Goal: Task Accomplishment & Management: Manage account settings

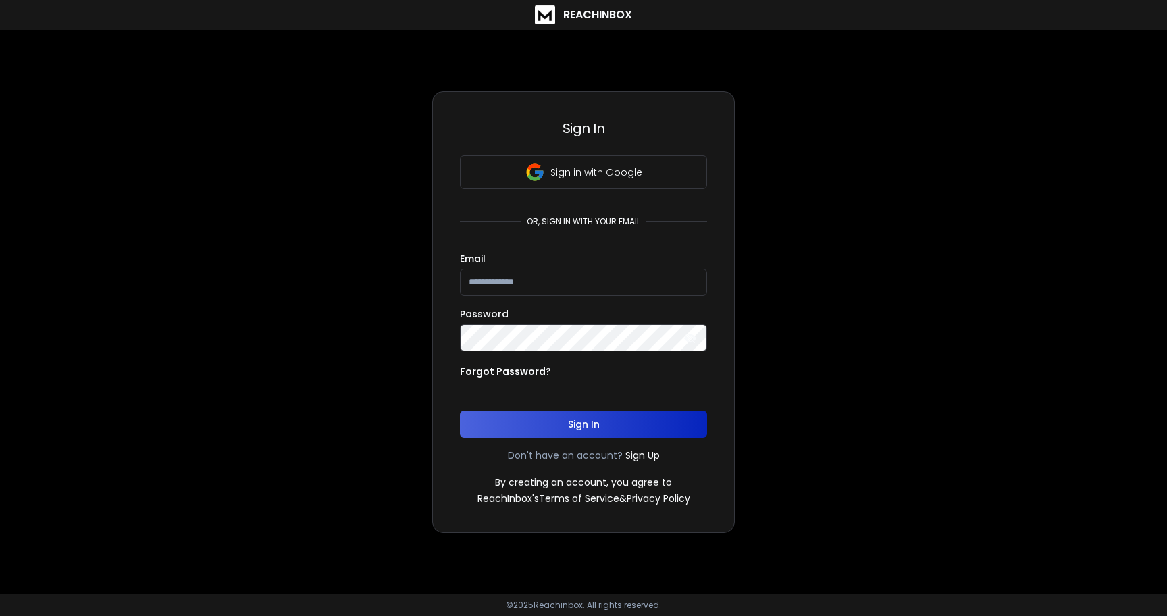
click at [593, 273] on input "email" at bounding box center [583, 282] width 247 height 27
type input "*"
click at [460, 411] on button "Sign In" at bounding box center [583, 424] width 247 height 27
click at [587, 192] on div "Sign in with Google or, sign in with your email Email Password Forgot Password?…" at bounding box center [583, 330] width 247 height 350
click at [592, 176] on p "Sign in with Google" at bounding box center [597, 173] width 92 height 14
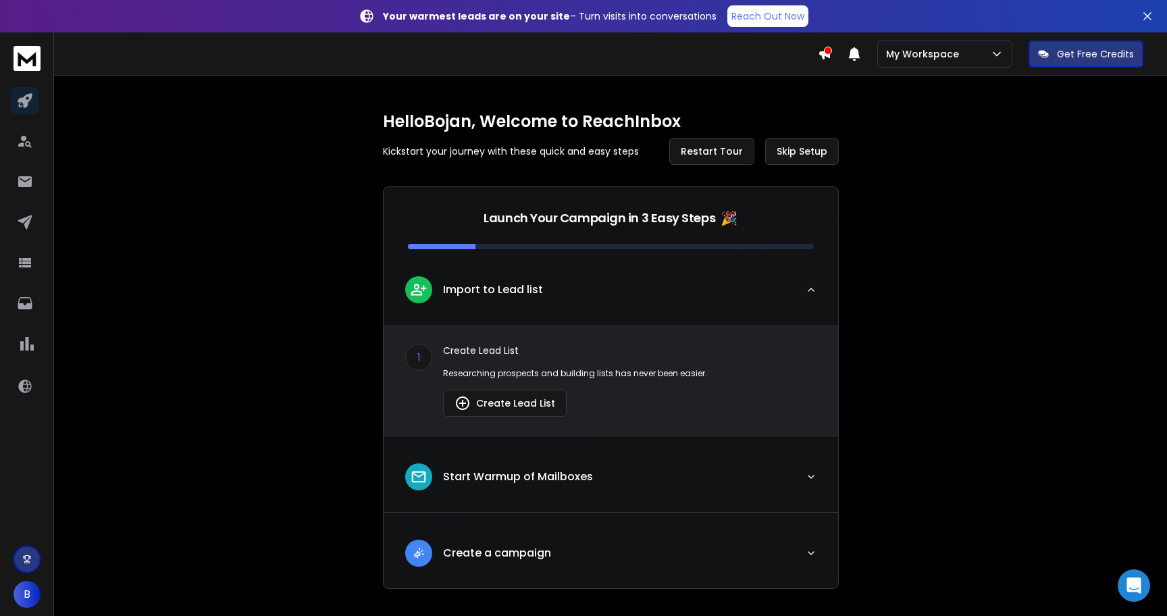
scroll to position [8, 0]
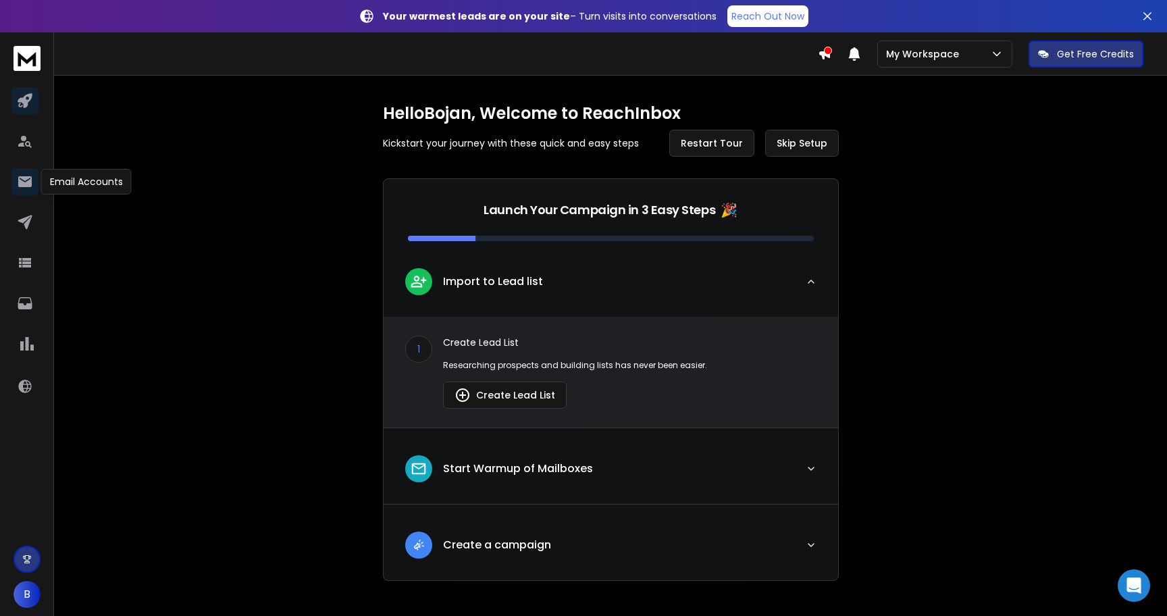
click at [26, 168] on link at bounding box center [24, 181] width 27 height 27
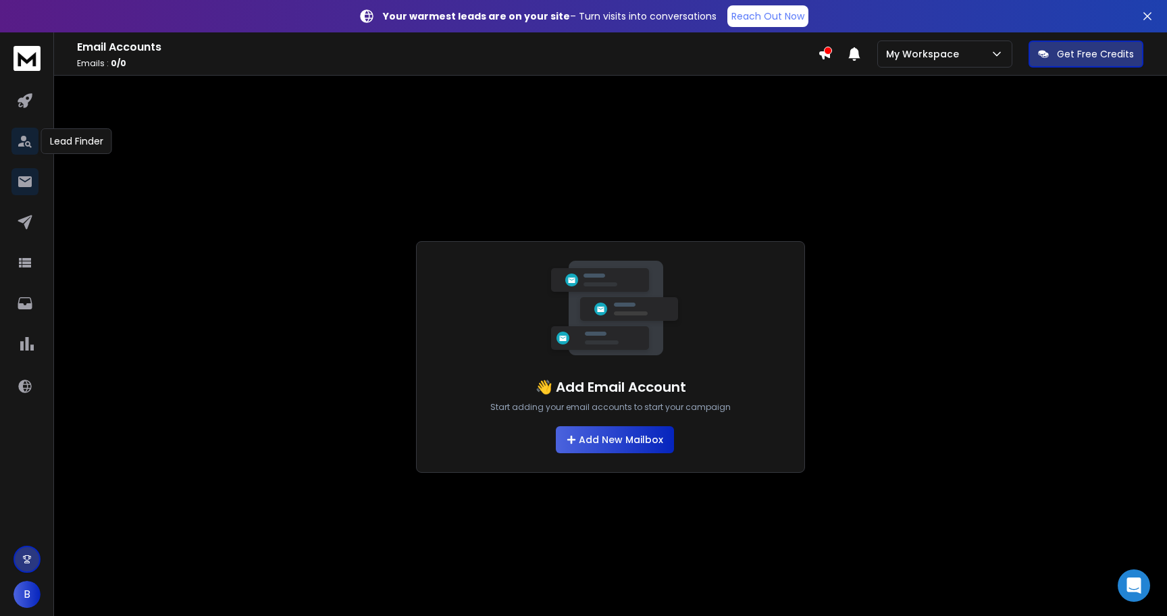
click at [26, 144] on icon at bounding box center [25, 141] width 16 height 16
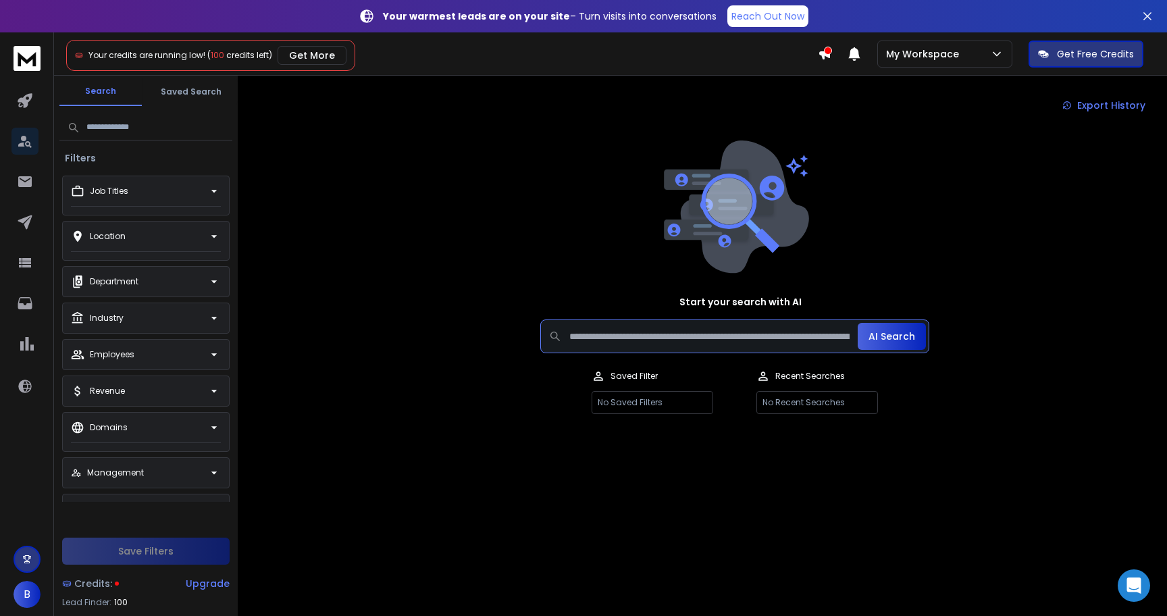
click at [1150, 15] on icon at bounding box center [1148, 16] width 12 height 12
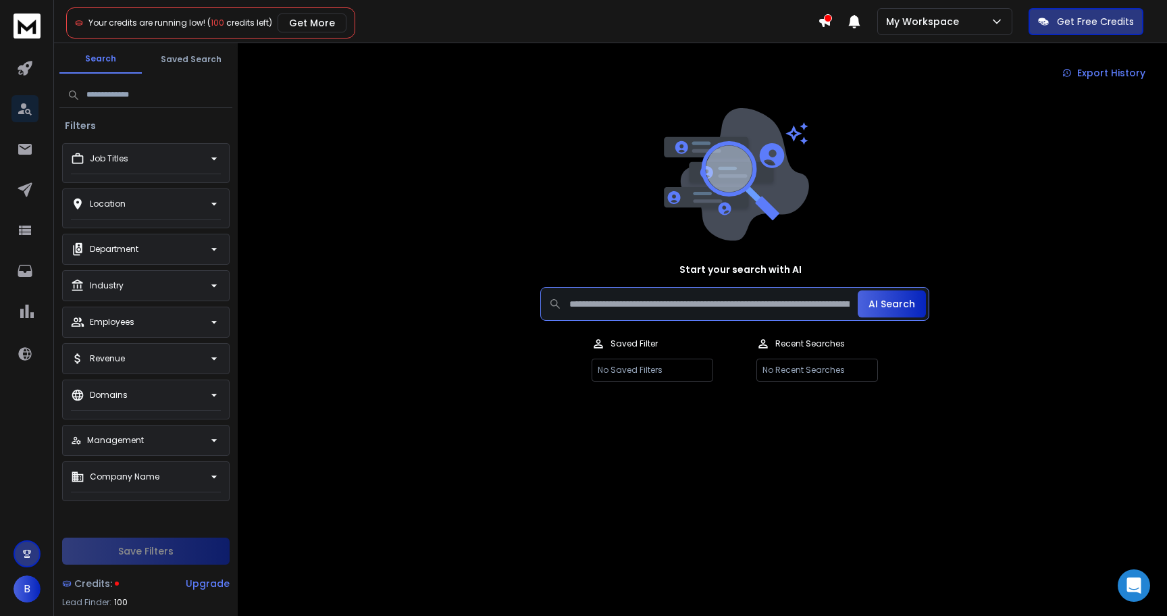
click at [147, 26] on span "Your credits are running low!" at bounding box center [147, 22] width 117 height 11
click at [11, 78] on link at bounding box center [24, 68] width 27 height 27
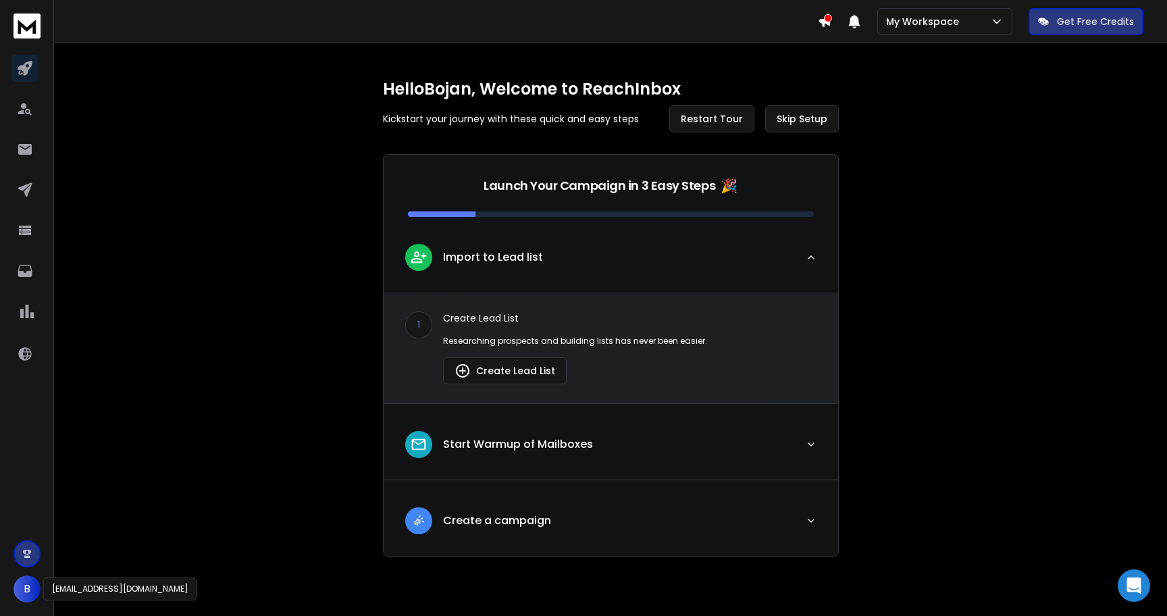
click at [29, 595] on span "B" at bounding box center [27, 589] width 27 height 27
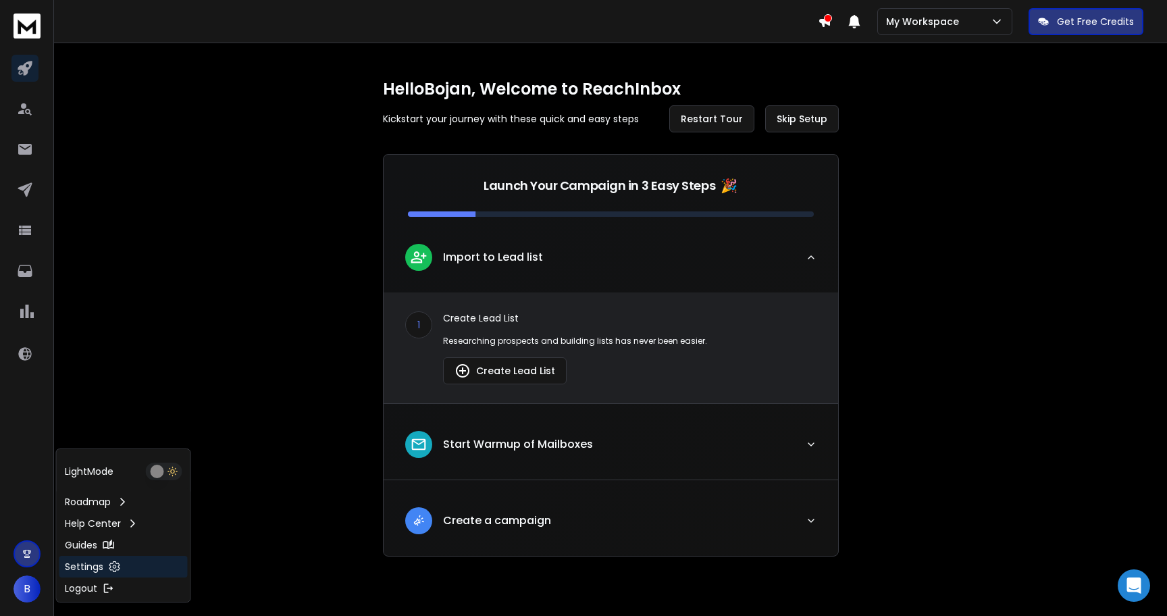
click at [99, 561] on p "Settings" at bounding box center [84, 567] width 39 height 14
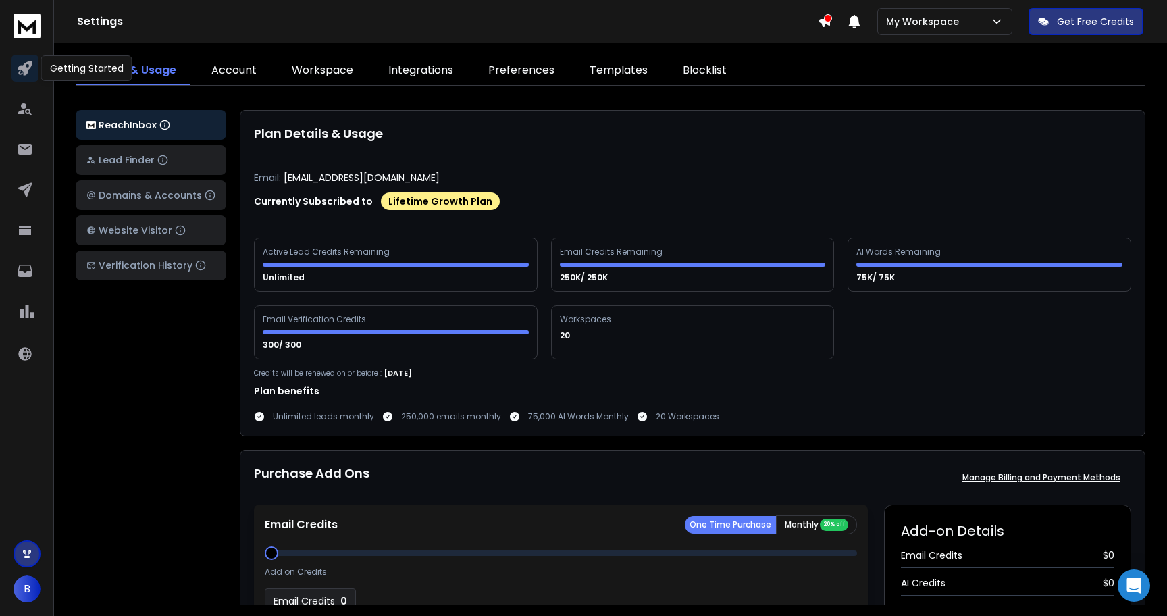
click at [16, 59] on link at bounding box center [24, 68] width 27 height 27
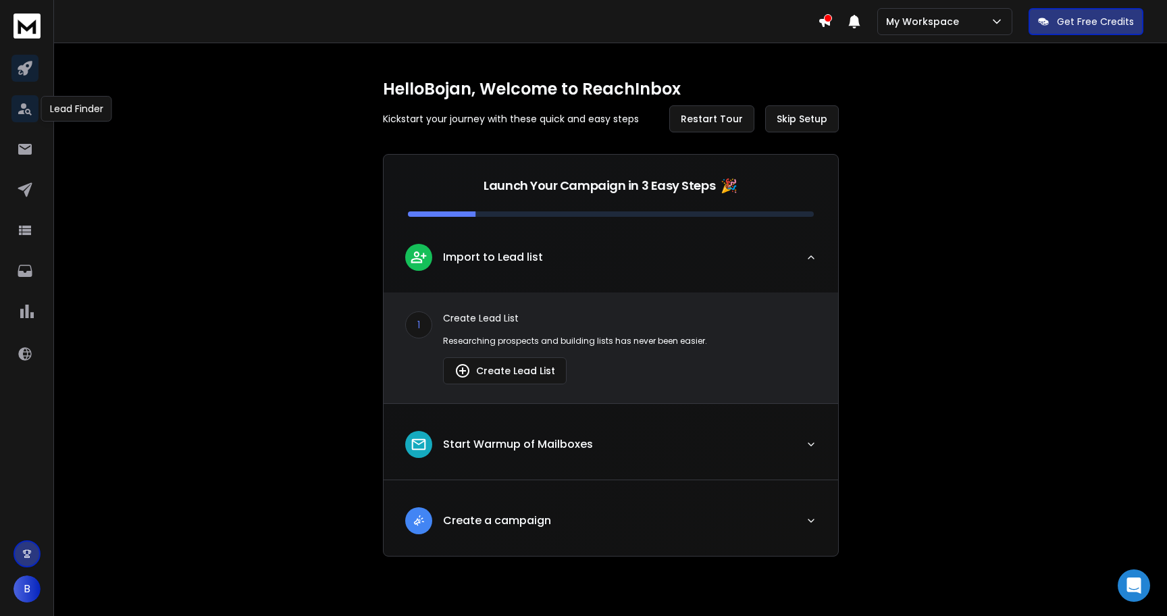
click at [23, 104] on circle at bounding box center [23, 105] width 5 height 5
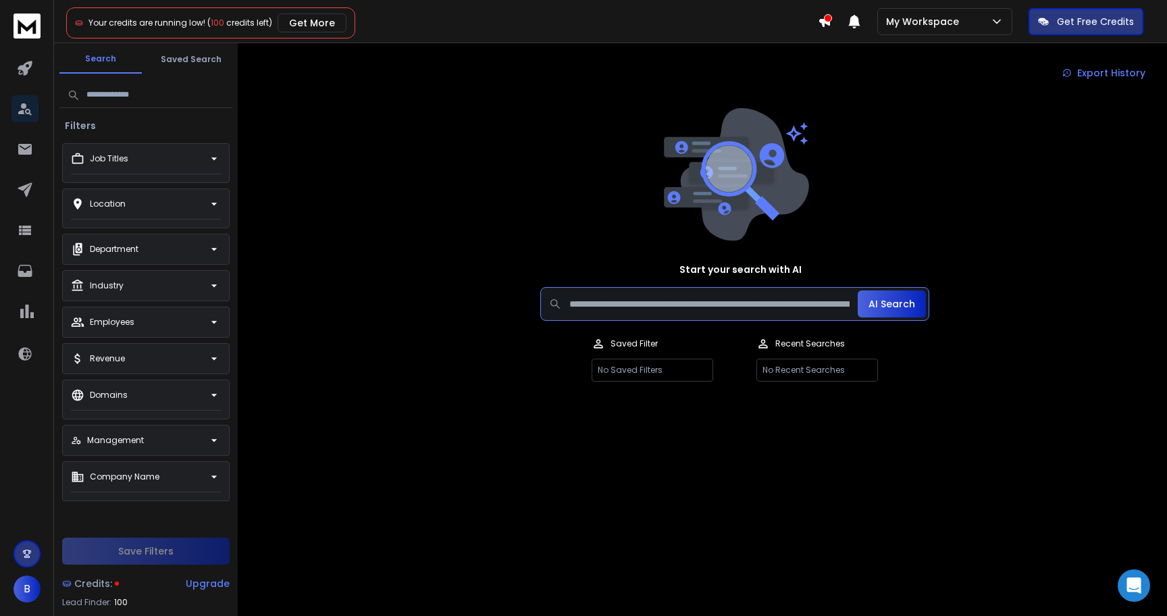
click at [992, 1] on div "Your credits are running low! ( 100 credits left) Get More My Workspace Get Fre…" at bounding box center [583, 21] width 1167 height 43
click at [982, 16] on div "My Workspace" at bounding box center [945, 22] width 118 height 14
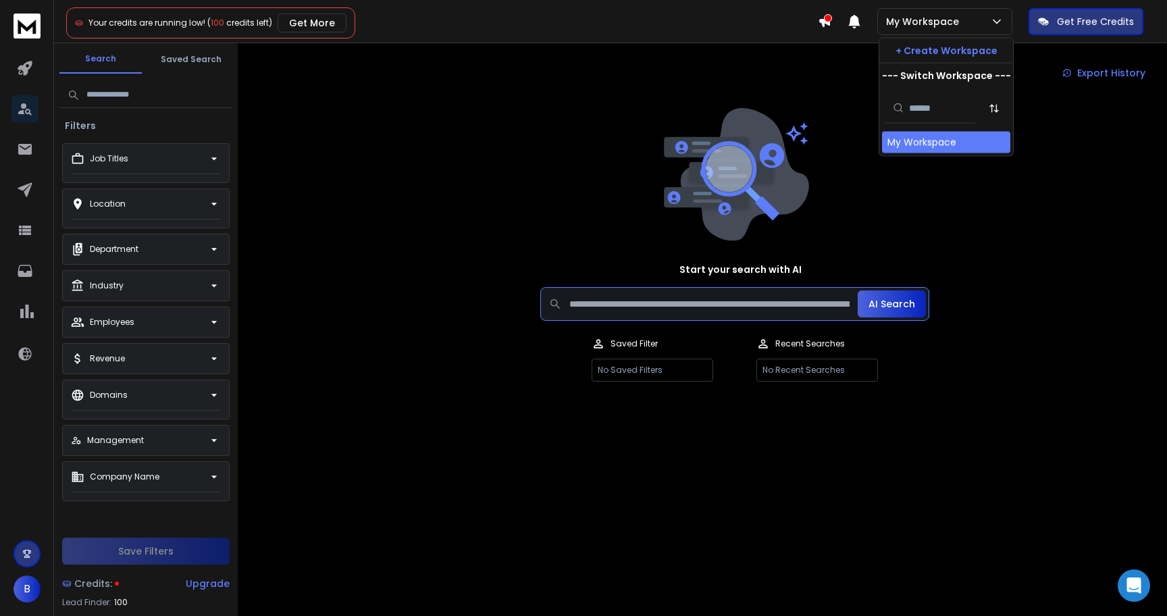
click at [963, 49] on p "+ Create Workspace" at bounding box center [947, 51] width 102 height 14
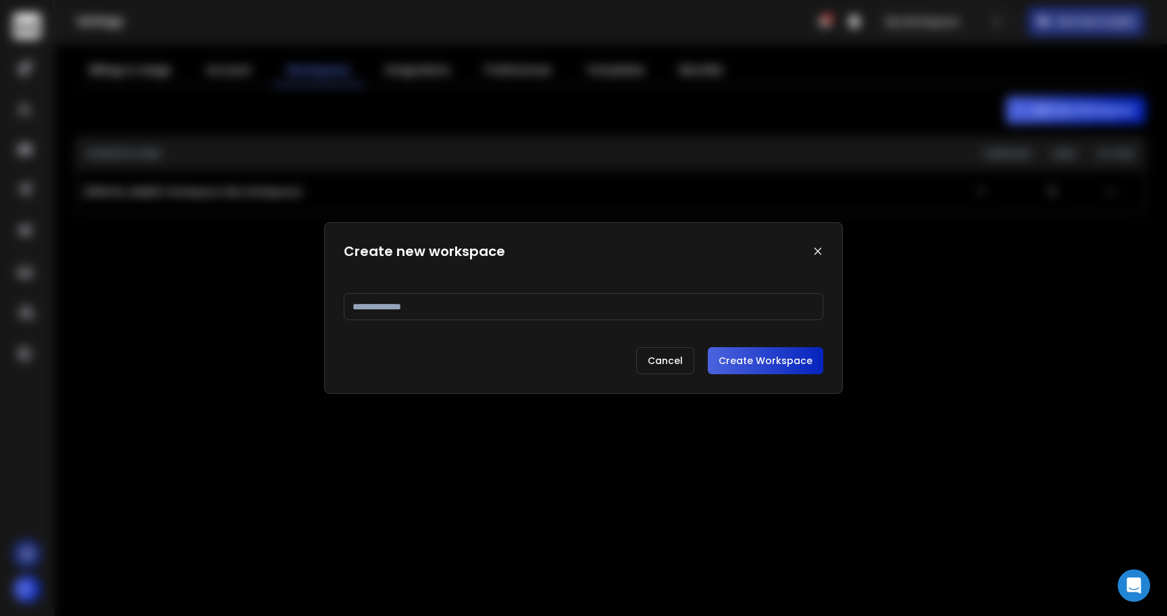
click at [682, 306] on input at bounding box center [584, 306] width 480 height 27
type input "*"
type input "*******"
click at [780, 361] on button "Create Workspace" at bounding box center [766, 360] width 116 height 27
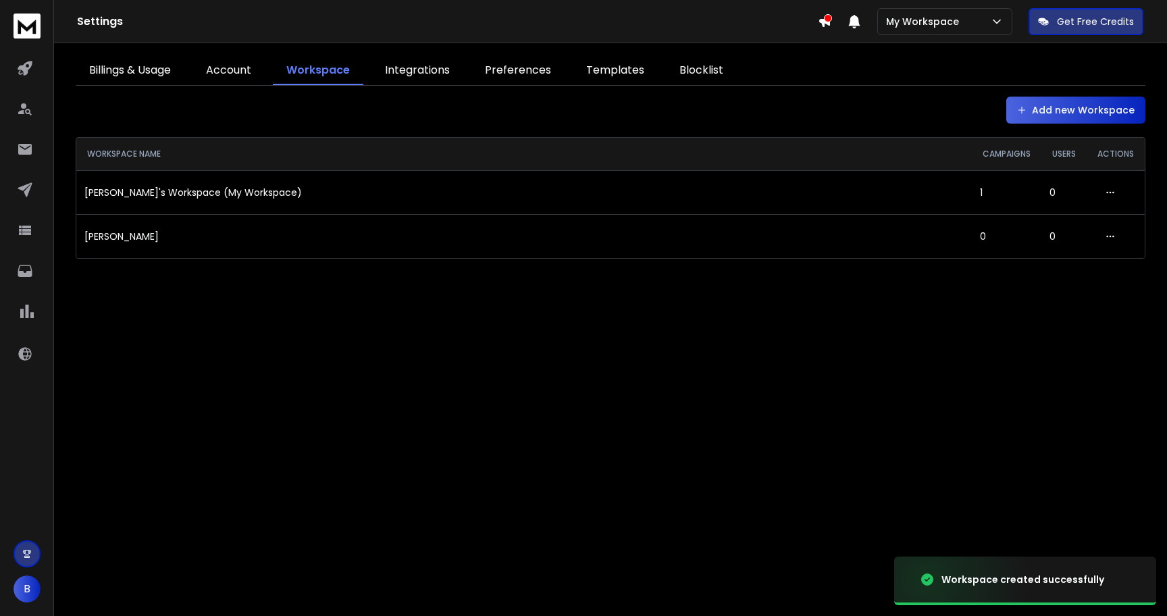
click at [1099, 103] on button "Add new Workspace" at bounding box center [1076, 110] width 139 height 27
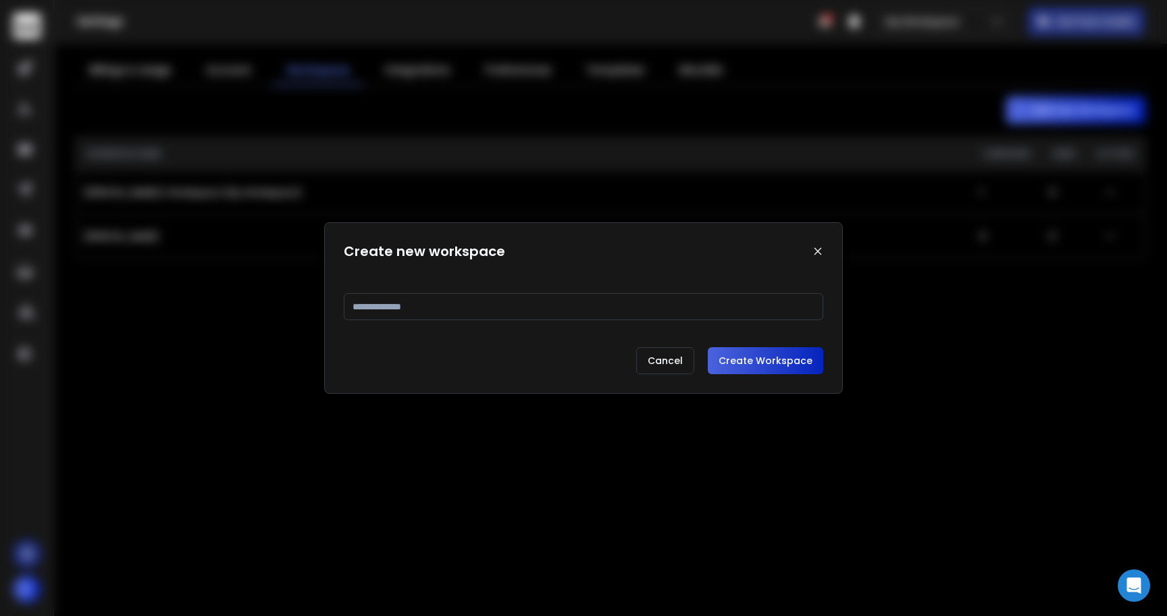
click at [764, 299] on input at bounding box center [584, 306] width 480 height 27
type input "***"
click at [744, 363] on button "Create Workspace" at bounding box center [766, 360] width 116 height 27
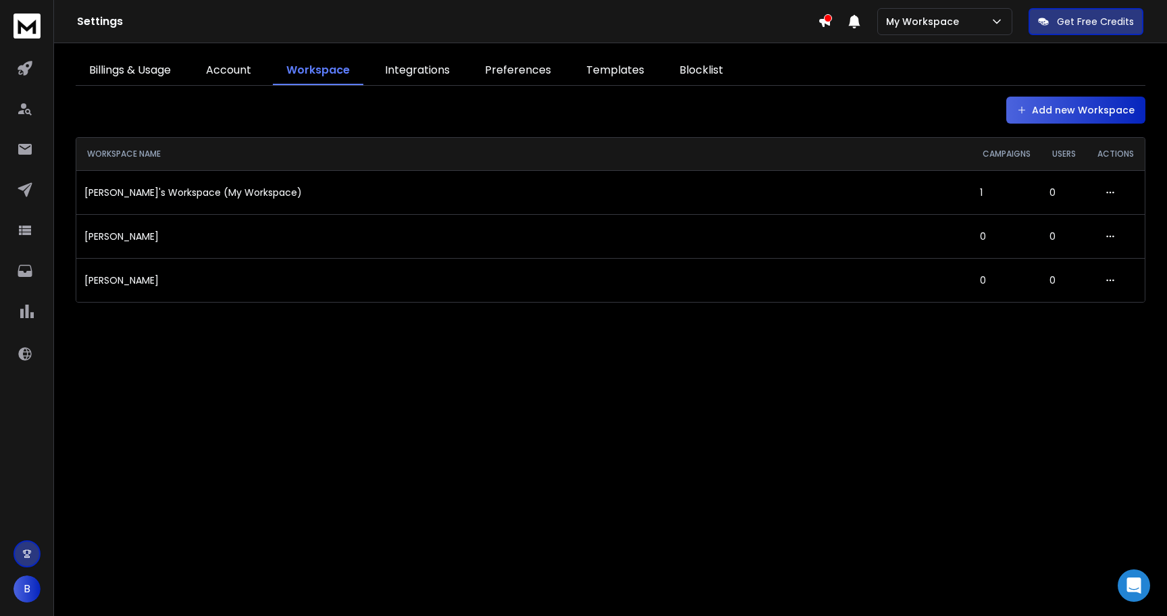
click at [1061, 102] on button "Add new Workspace" at bounding box center [1076, 110] width 139 height 27
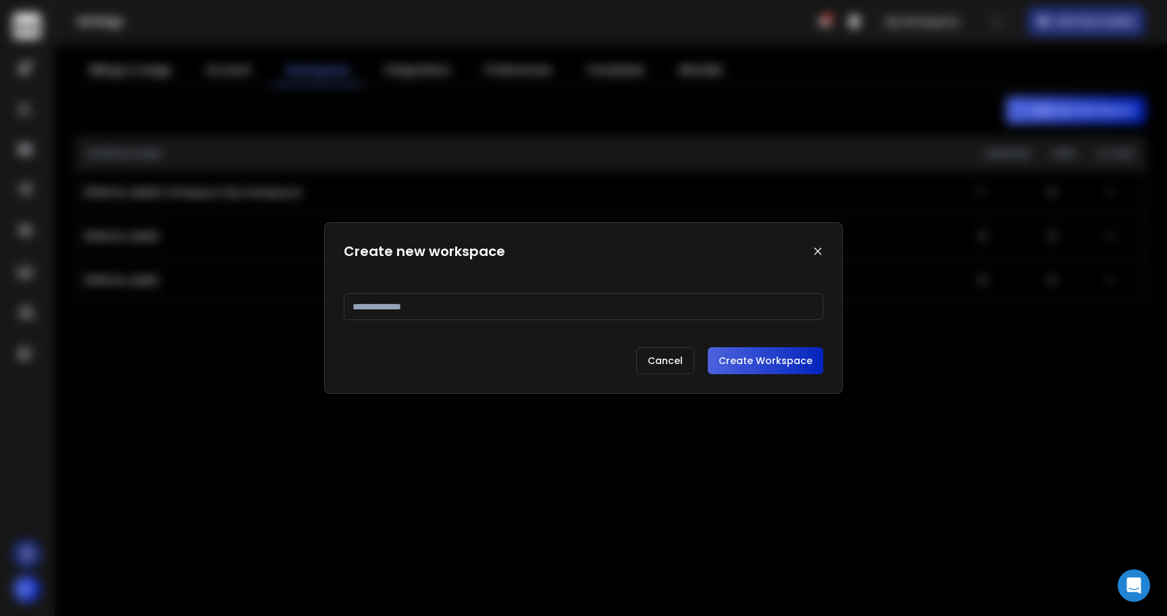
click at [740, 297] on input at bounding box center [584, 306] width 480 height 27
type input "******"
click at [751, 355] on button "Create Workspace" at bounding box center [766, 360] width 116 height 27
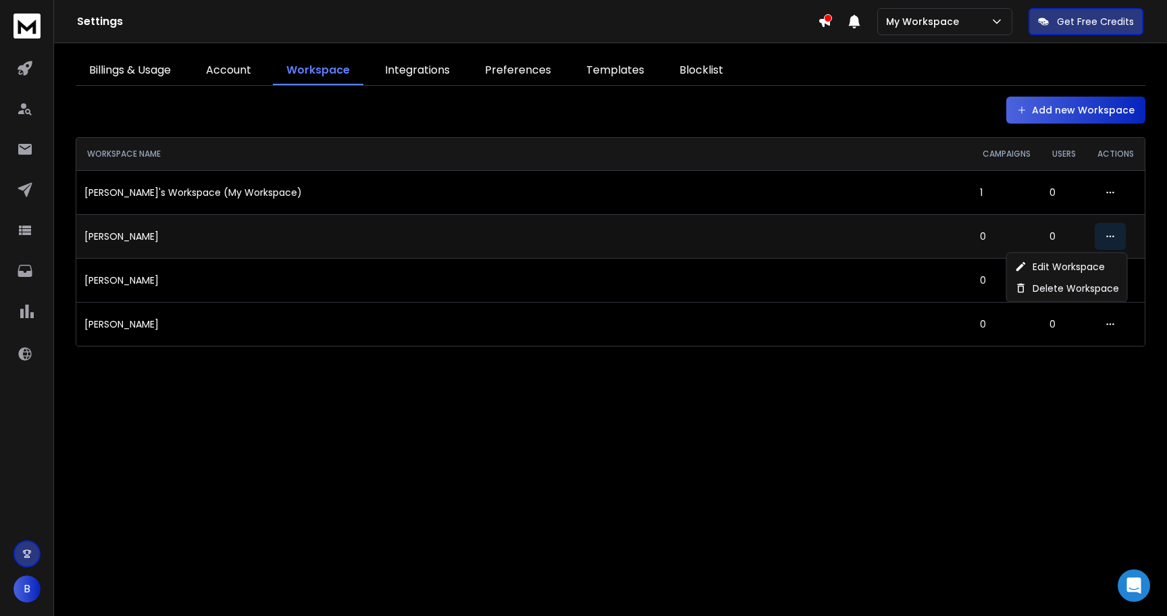
click at [1108, 238] on icon "button" at bounding box center [1110, 236] width 9 height 9
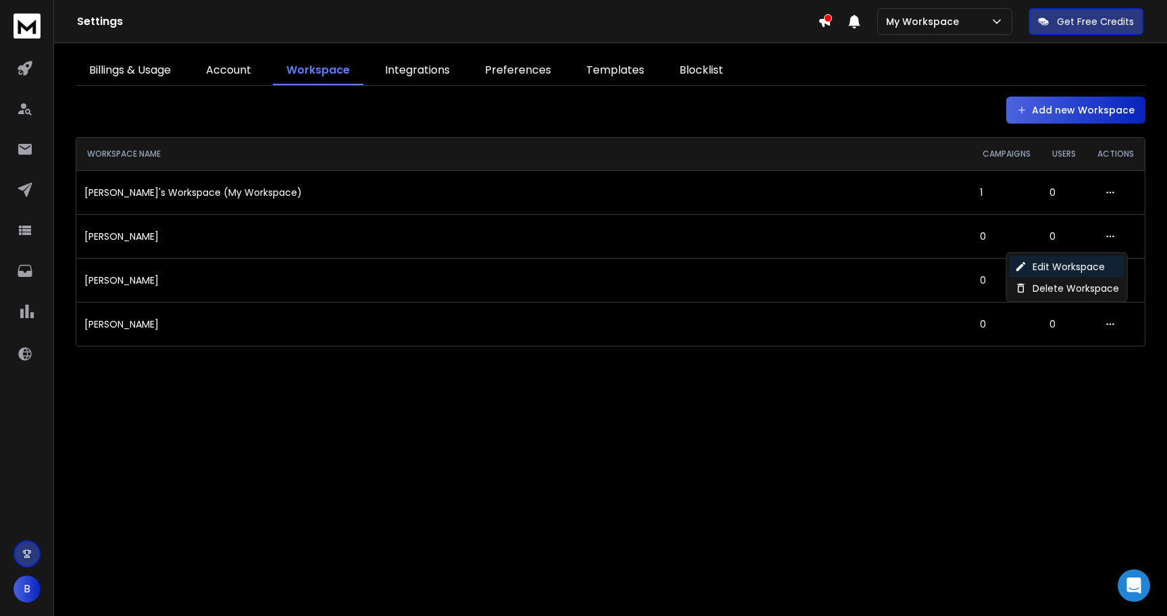
click at [1086, 264] on p "Edit Workspace" at bounding box center [1069, 267] width 72 height 14
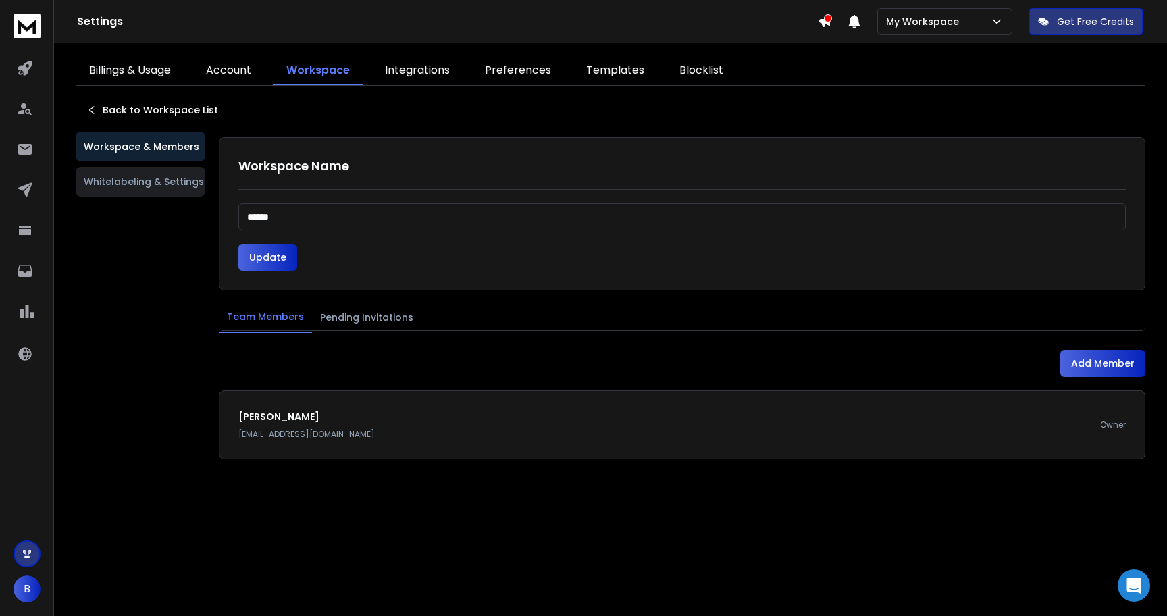
click at [181, 183] on button "Whitelabeling & Settings" at bounding box center [141, 182] width 130 height 30
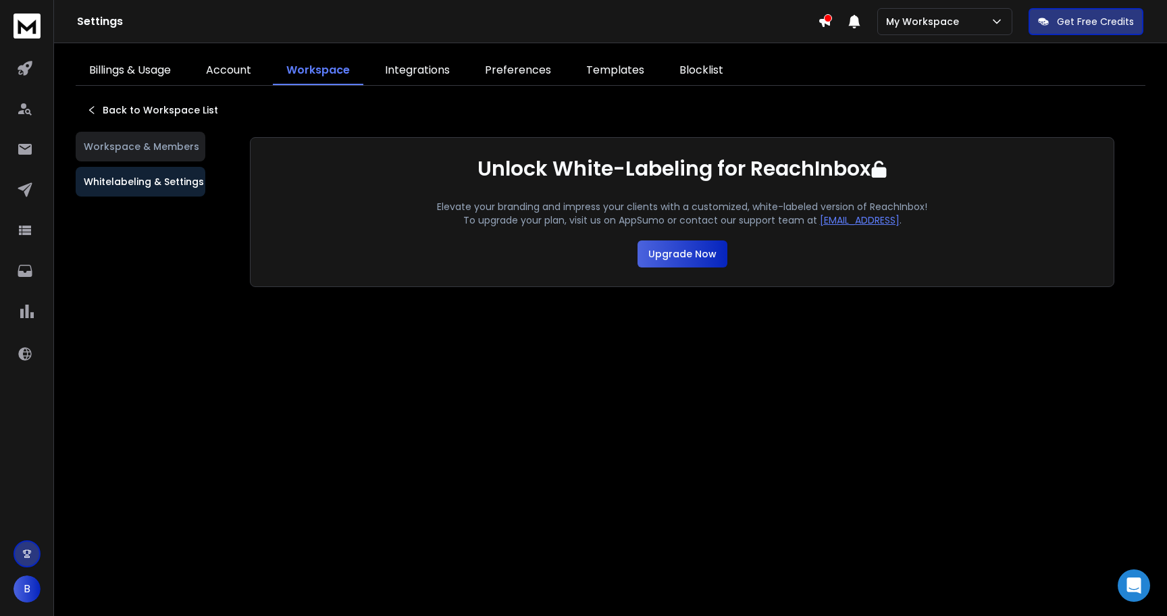
click at [699, 257] on link "Upgrade Now" at bounding box center [683, 254] width 90 height 27
click at [178, 155] on button "Workspace & Members" at bounding box center [141, 147] width 130 height 30
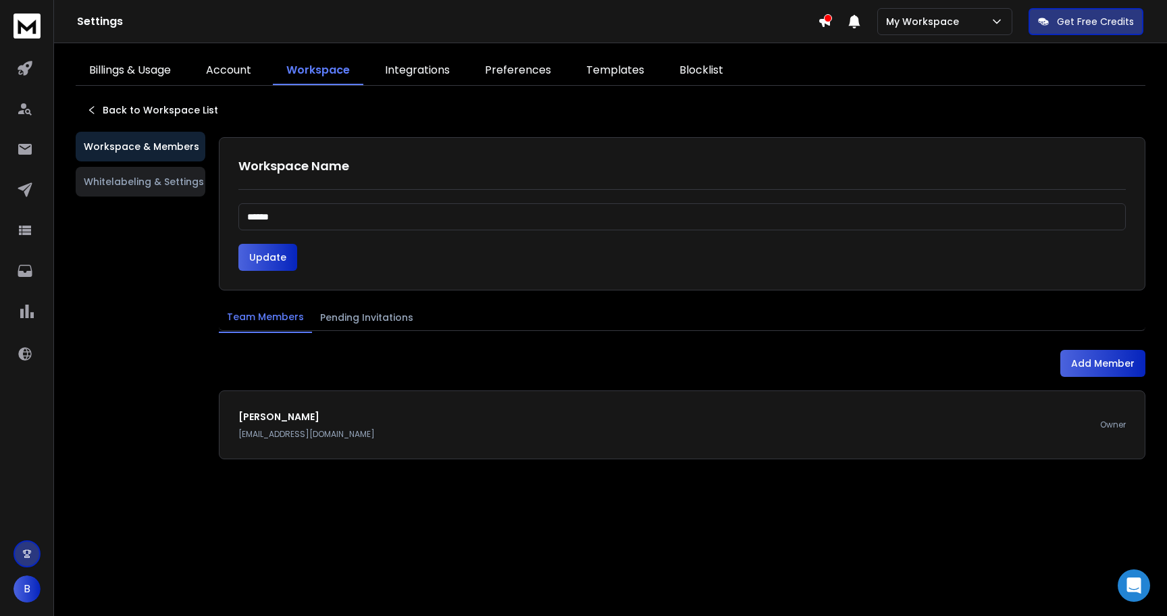
click at [94, 112] on icon at bounding box center [91, 110] width 11 height 11
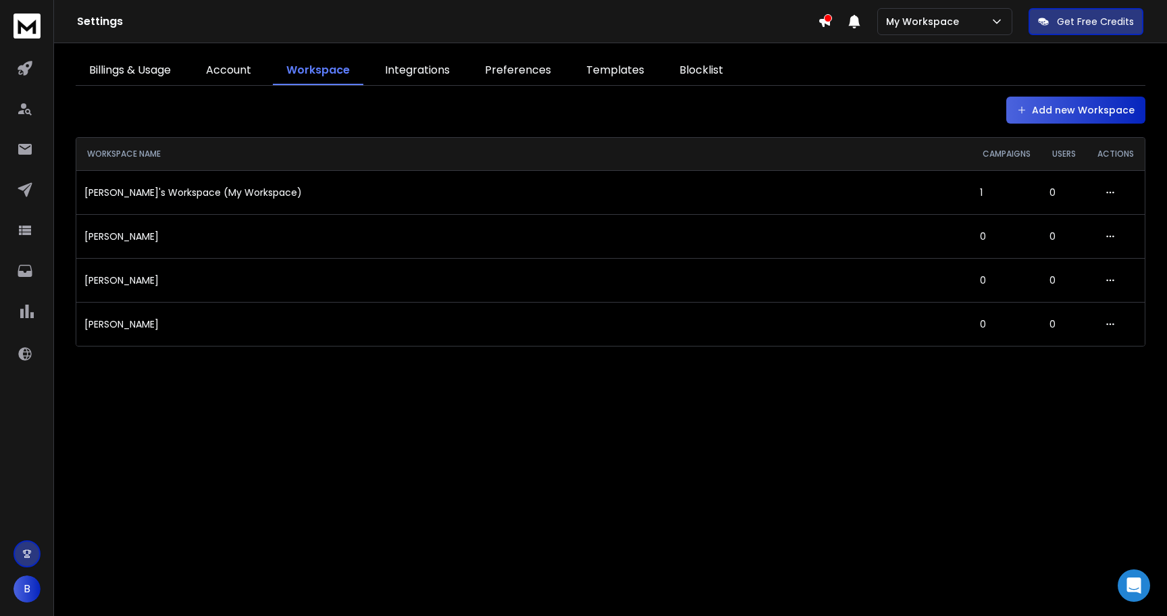
click at [426, 74] on link "Integrations" at bounding box center [418, 71] width 92 height 28
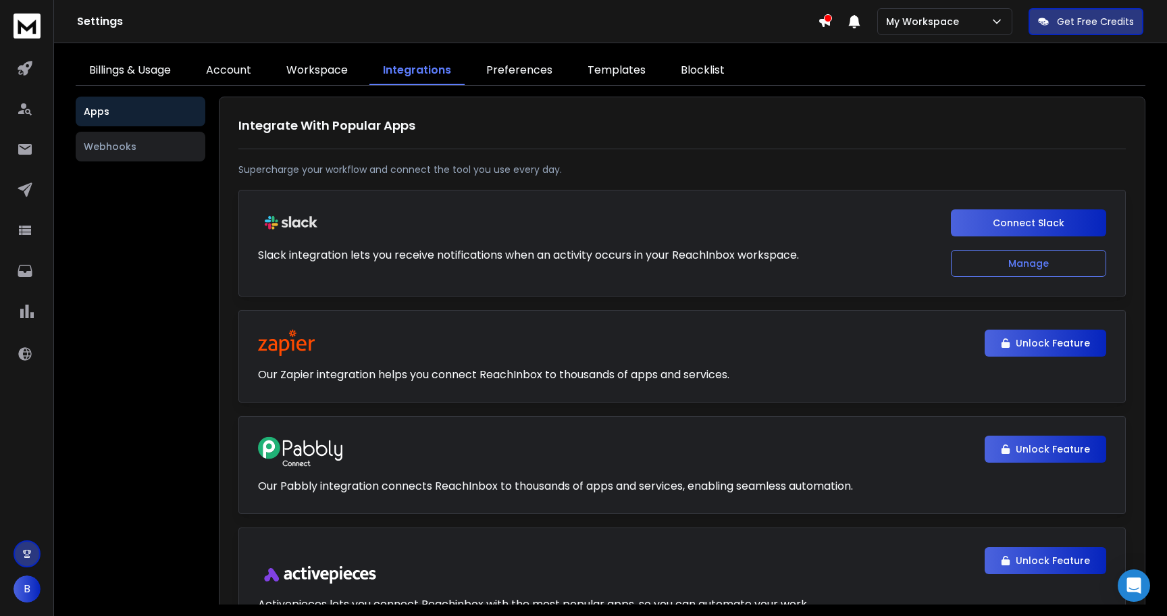
scroll to position [170, 0]
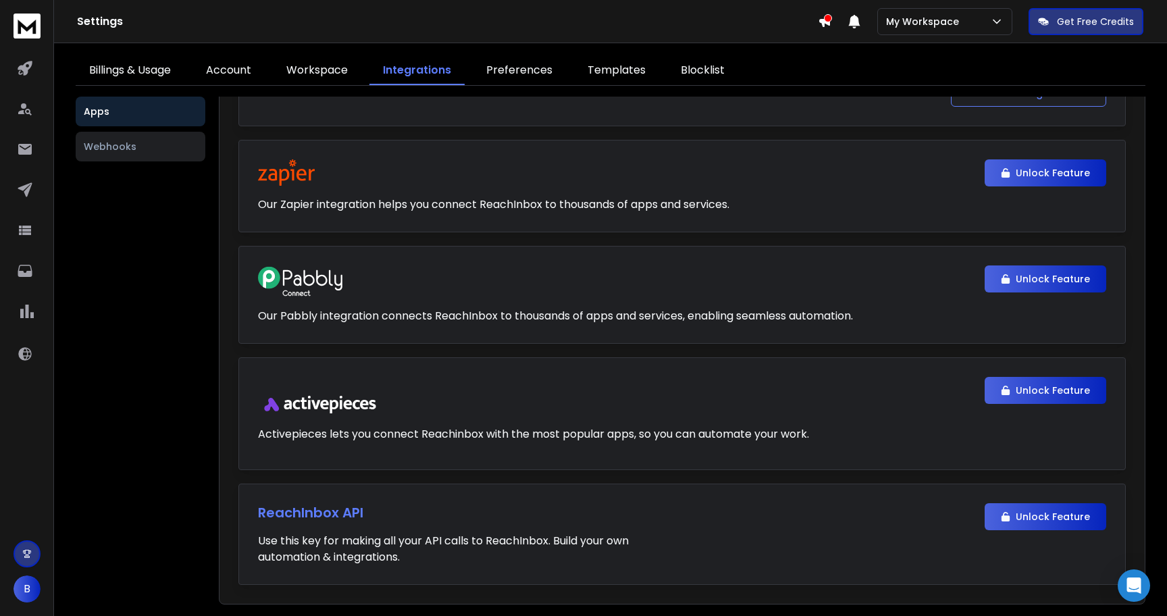
click at [1015, 521] on div "Unlock Feature" at bounding box center [1045, 517] width 89 height 14
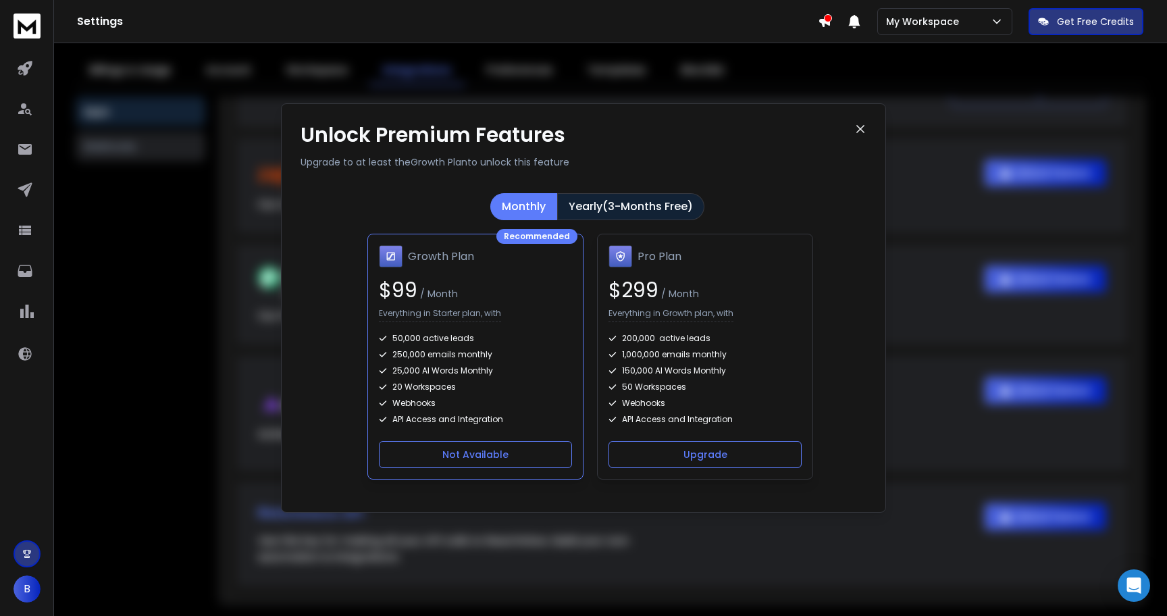
click at [613, 215] on button "Yearly(3-Months Free)" at bounding box center [630, 206] width 147 height 27
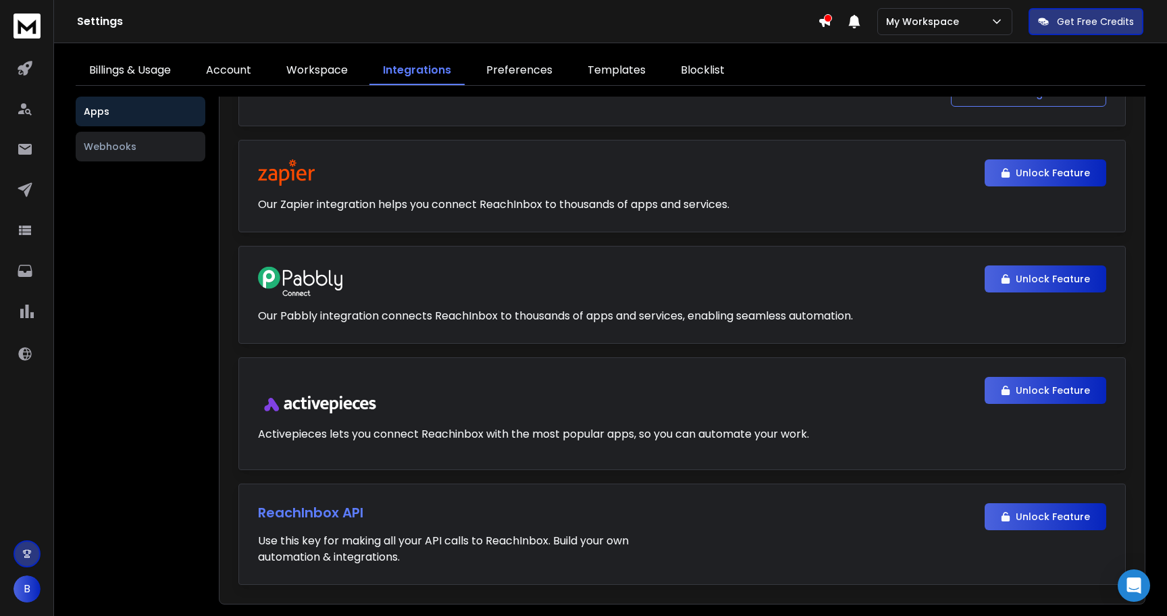
scroll to position [13, 0]
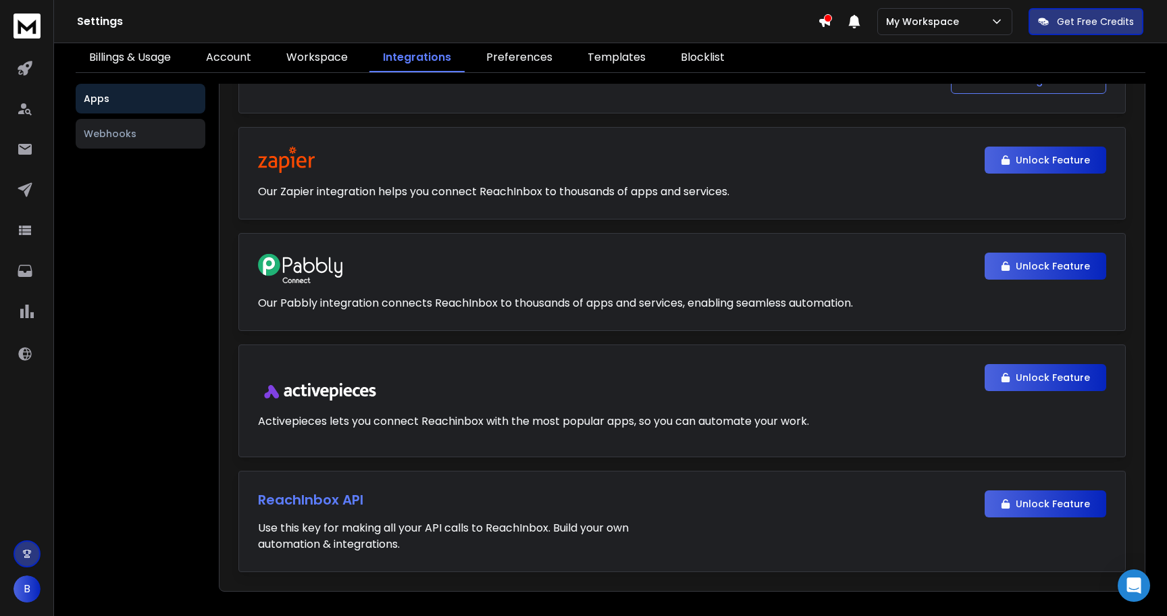
click at [44, 74] on div "B" at bounding box center [27, 308] width 54 height 616
click at [23, 68] on icon at bounding box center [25, 68] width 15 height 15
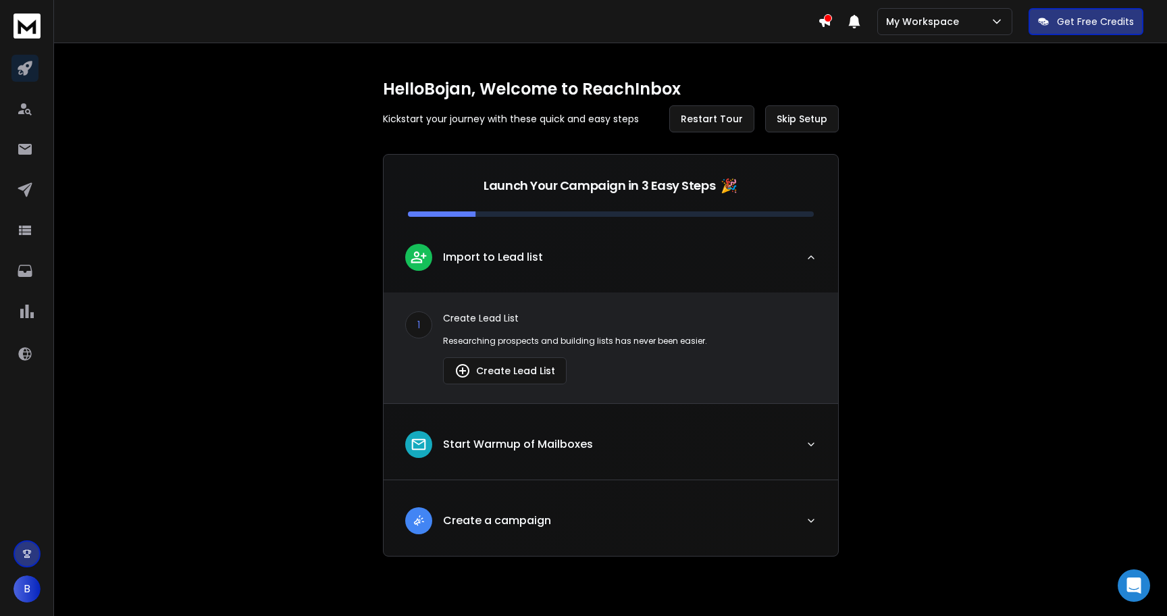
click at [18, 32] on img at bounding box center [27, 26] width 27 height 25
click at [21, 61] on icon at bounding box center [25, 68] width 16 height 16
click at [30, 596] on span "B" at bounding box center [27, 589] width 27 height 27
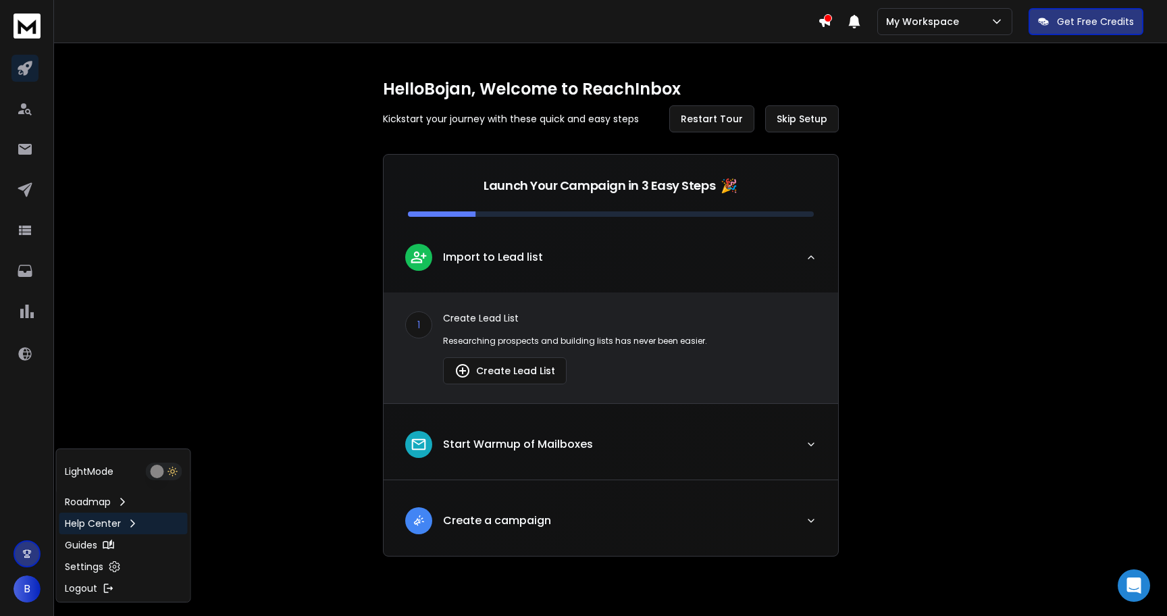
click at [114, 515] on link "Help Center" at bounding box center [123, 524] width 128 height 22
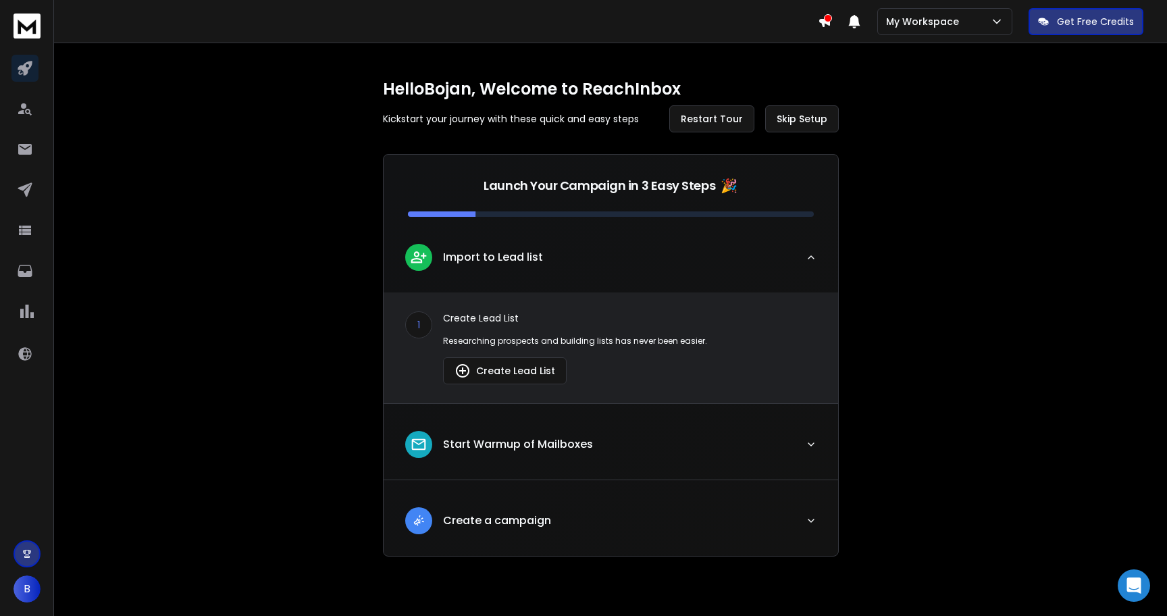
click at [23, 609] on div "B" at bounding box center [27, 308] width 54 height 616
click at [24, 589] on span "B" at bounding box center [27, 589] width 27 height 27
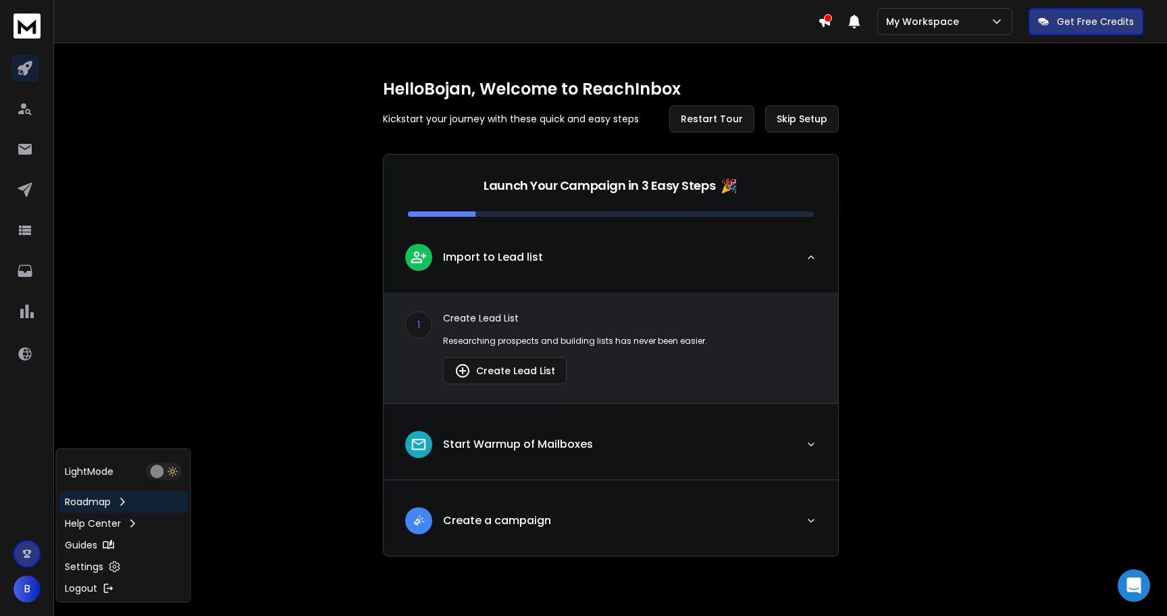
click at [118, 493] on link "Roadmap" at bounding box center [123, 502] width 128 height 22
